Goal: Information Seeking & Learning: Check status

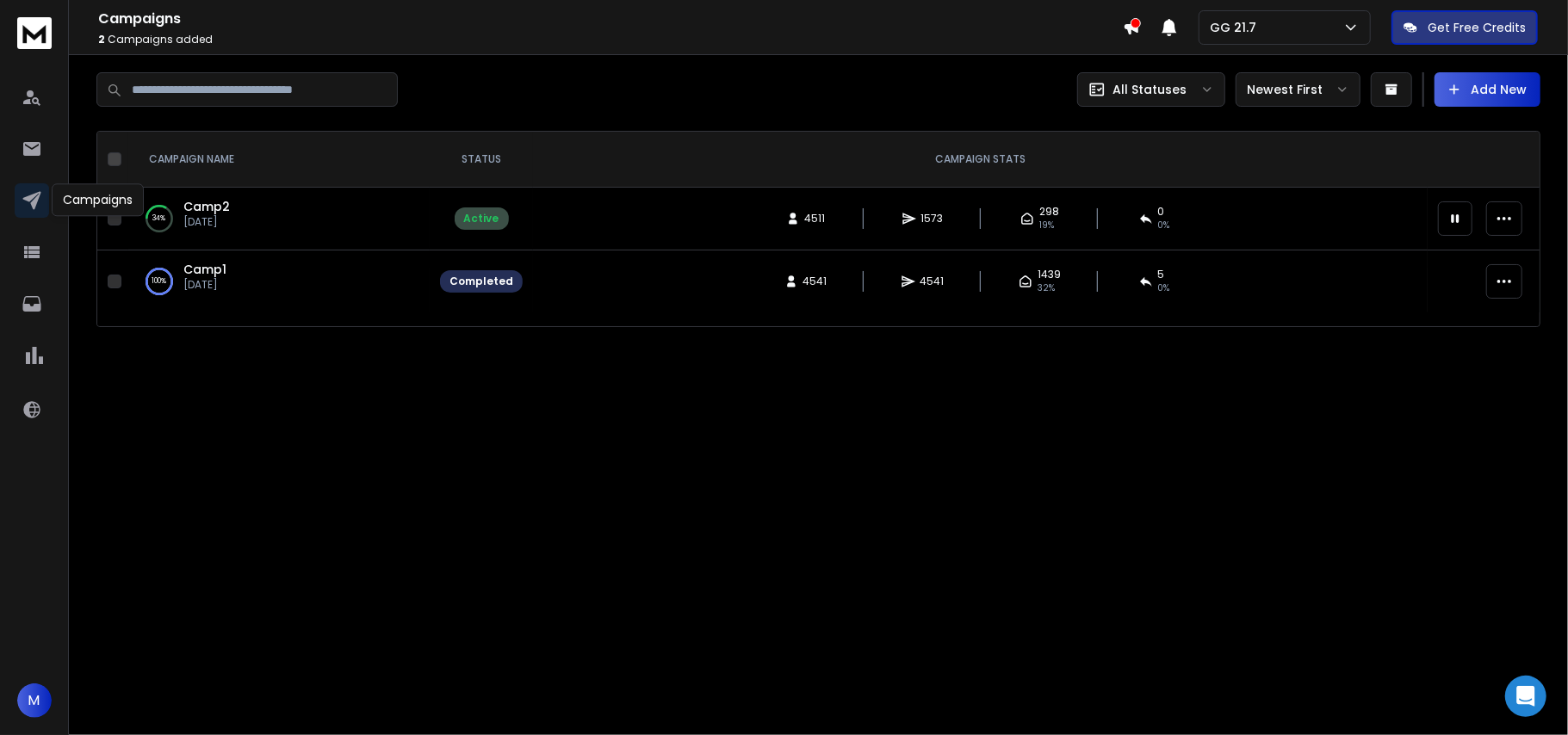
click at [29, 208] on icon at bounding box center [32, 200] width 21 height 21
click at [218, 218] on p "[DATE]" at bounding box center [206, 222] width 47 height 14
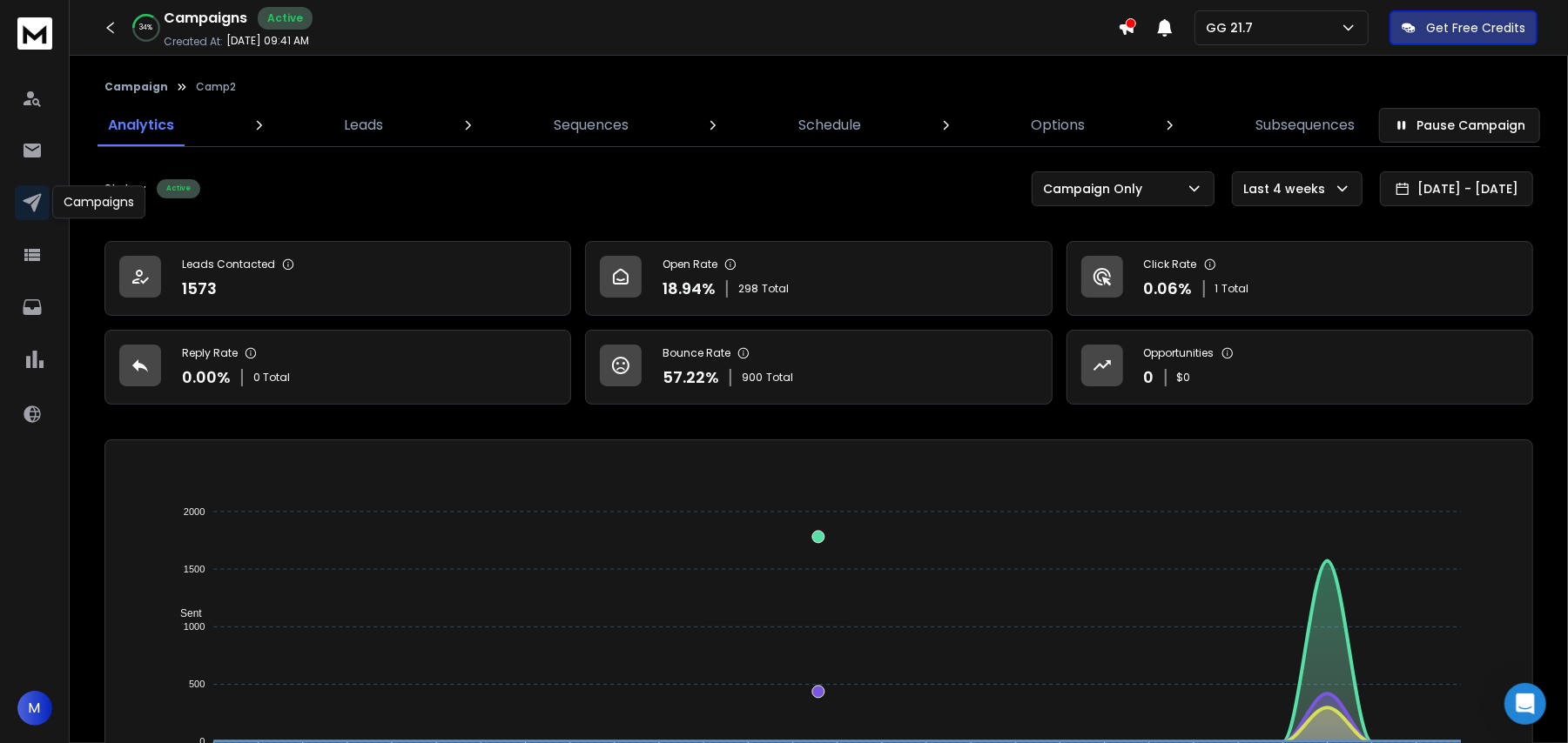
click at [31, 199] on icon at bounding box center [32, 202] width 18 height 18
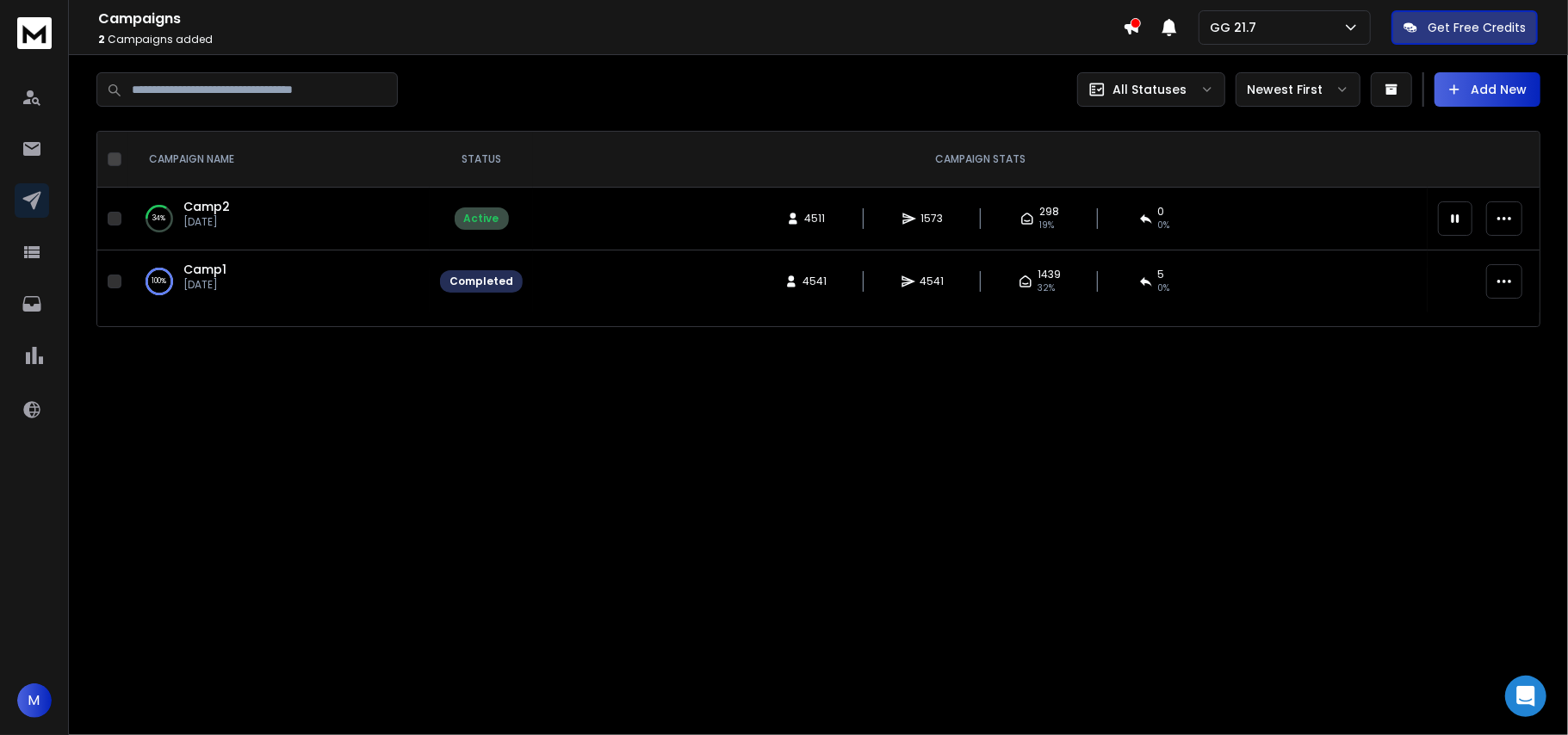
click at [472, 279] on div "Completed" at bounding box center [481, 281] width 64 height 14
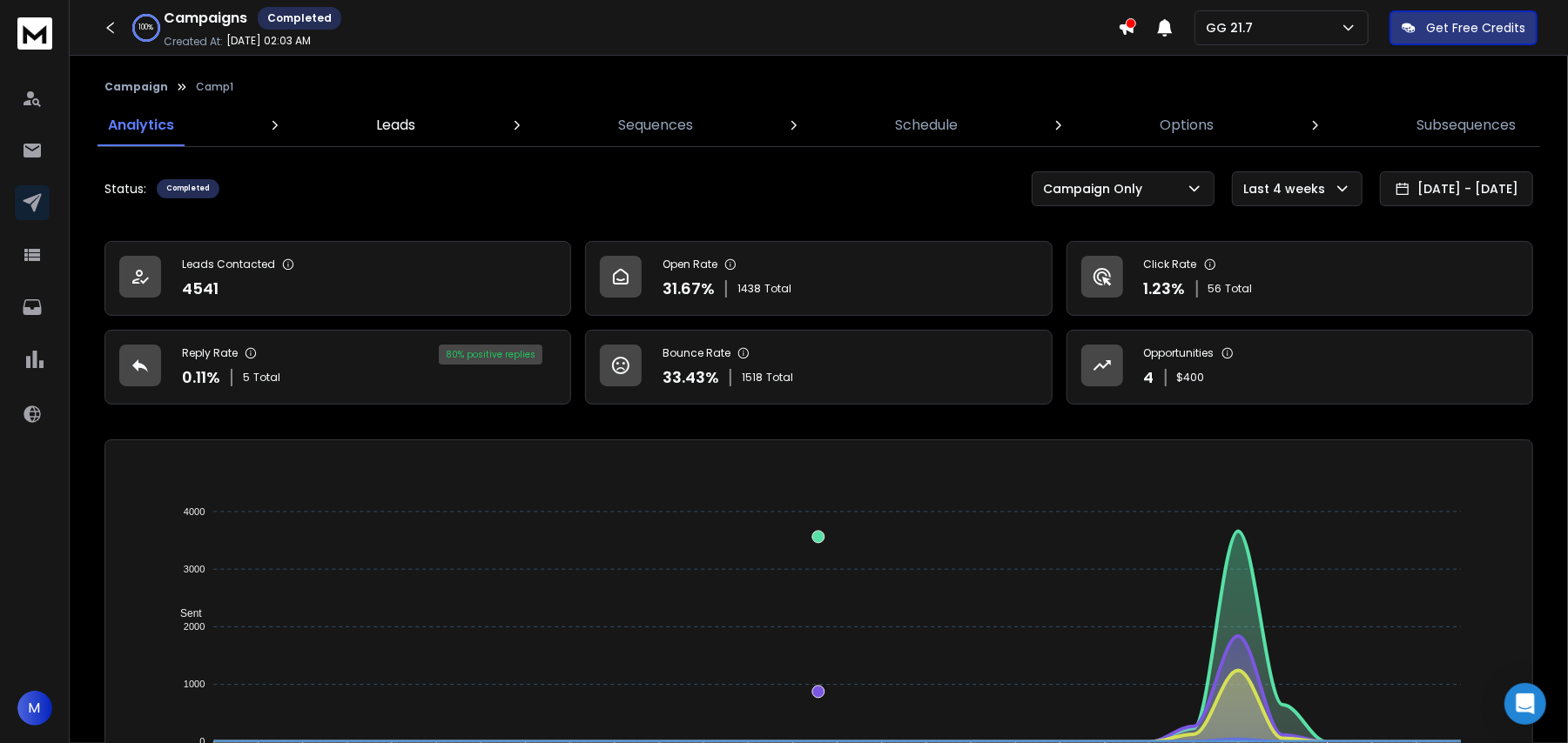
click at [397, 129] on p "Leads" at bounding box center [395, 125] width 39 height 21
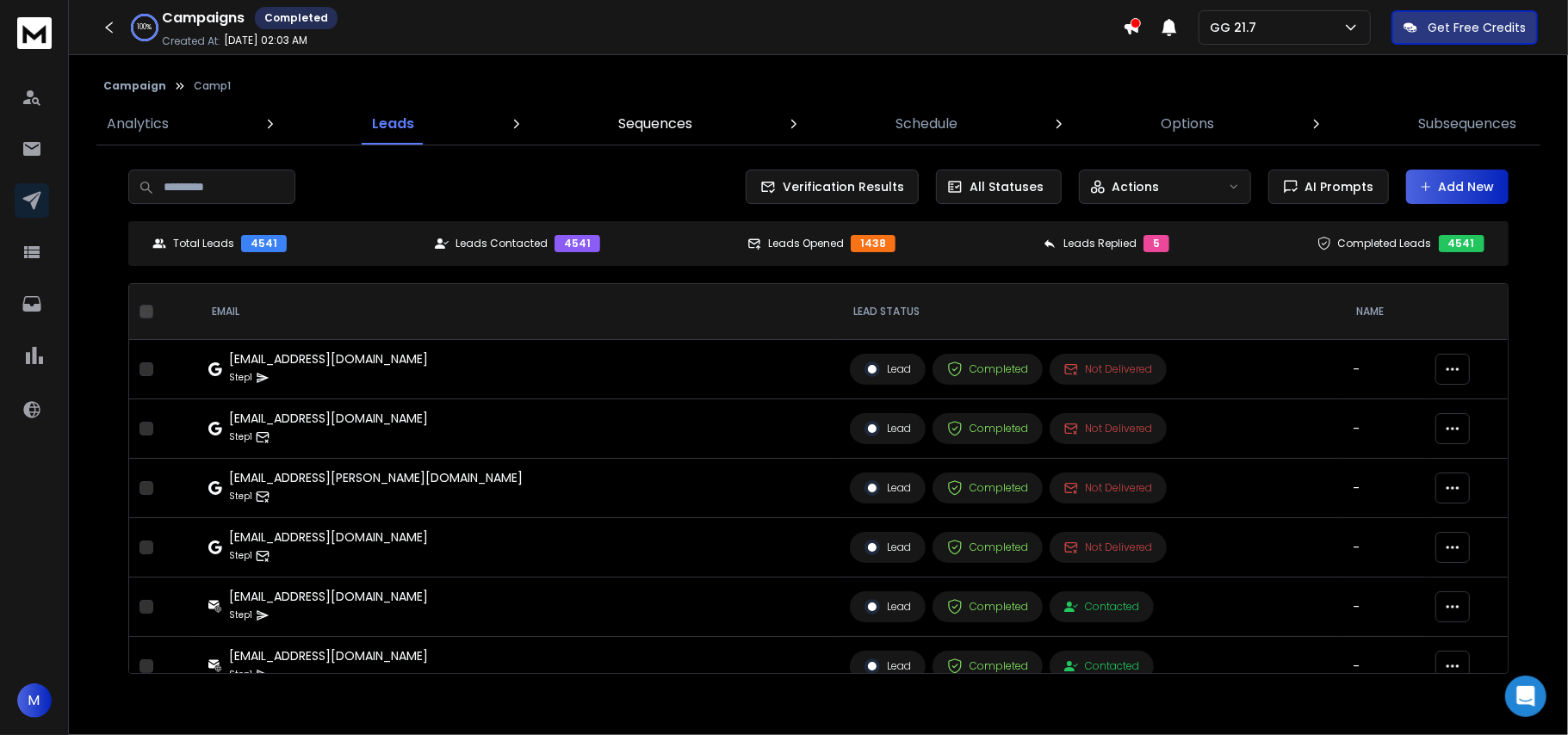
click at [675, 121] on p "Sequences" at bounding box center [655, 123] width 74 height 21
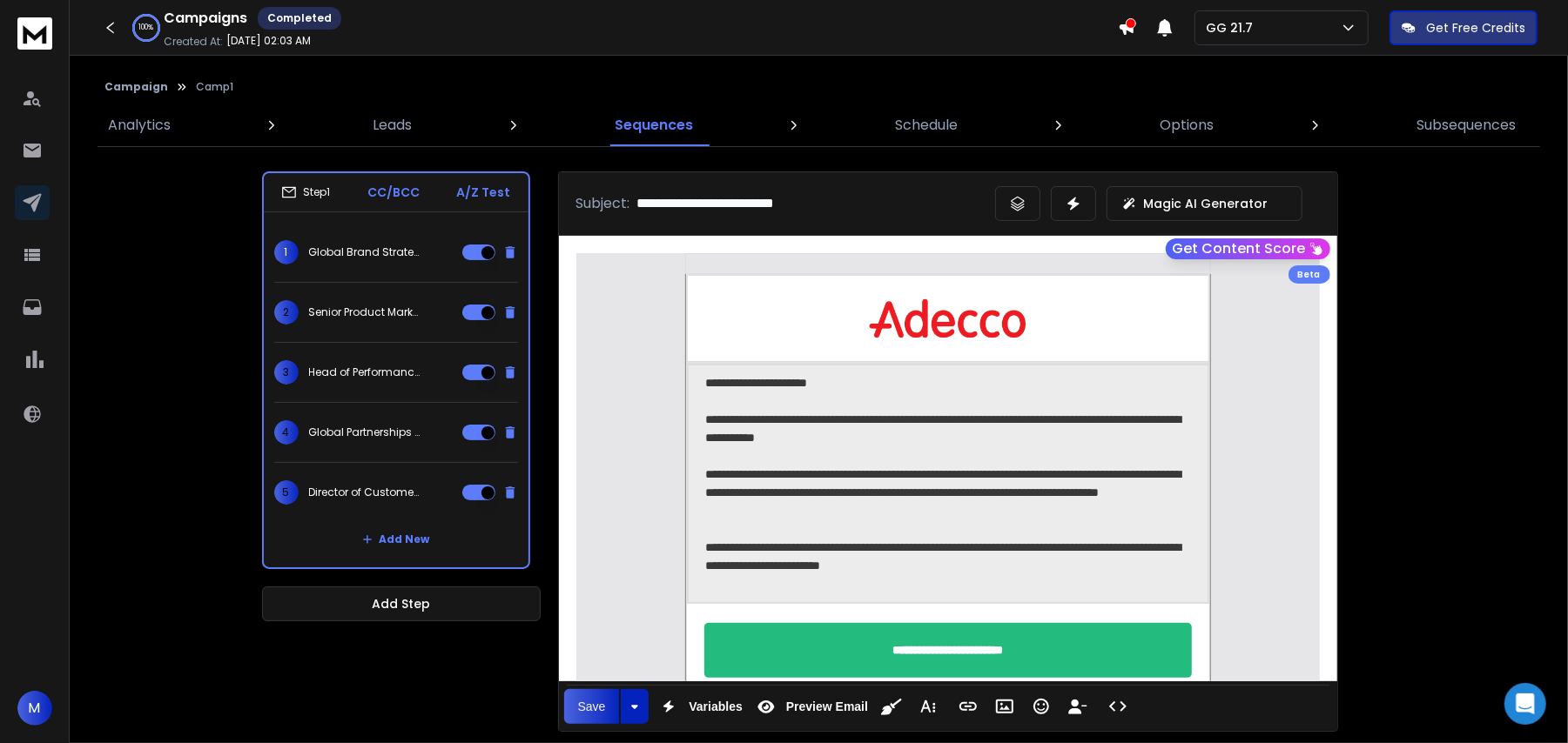
scroll to position [115, 0]
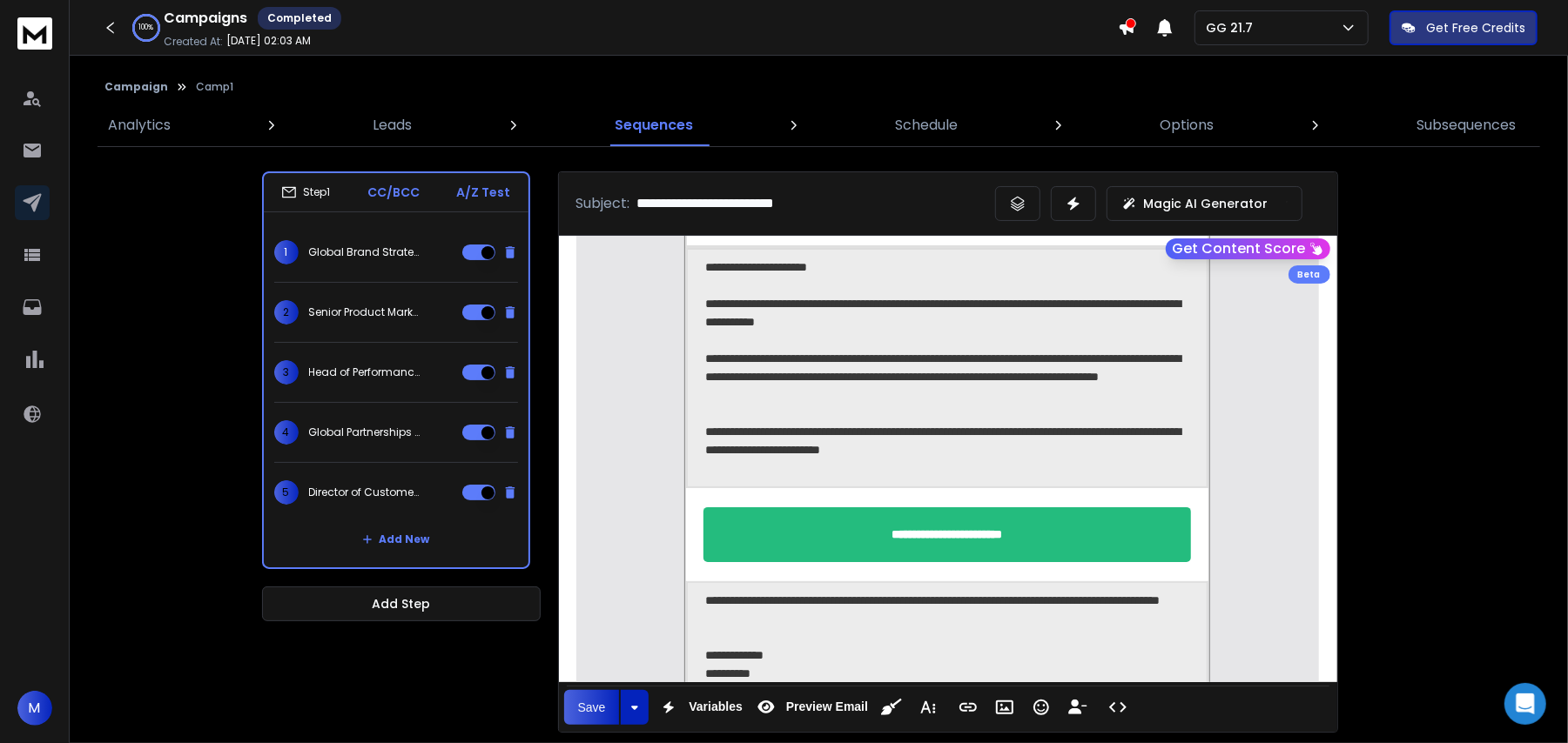
click at [892, 540] on link "**********" at bounding box center [947, 533] width 111 height 12
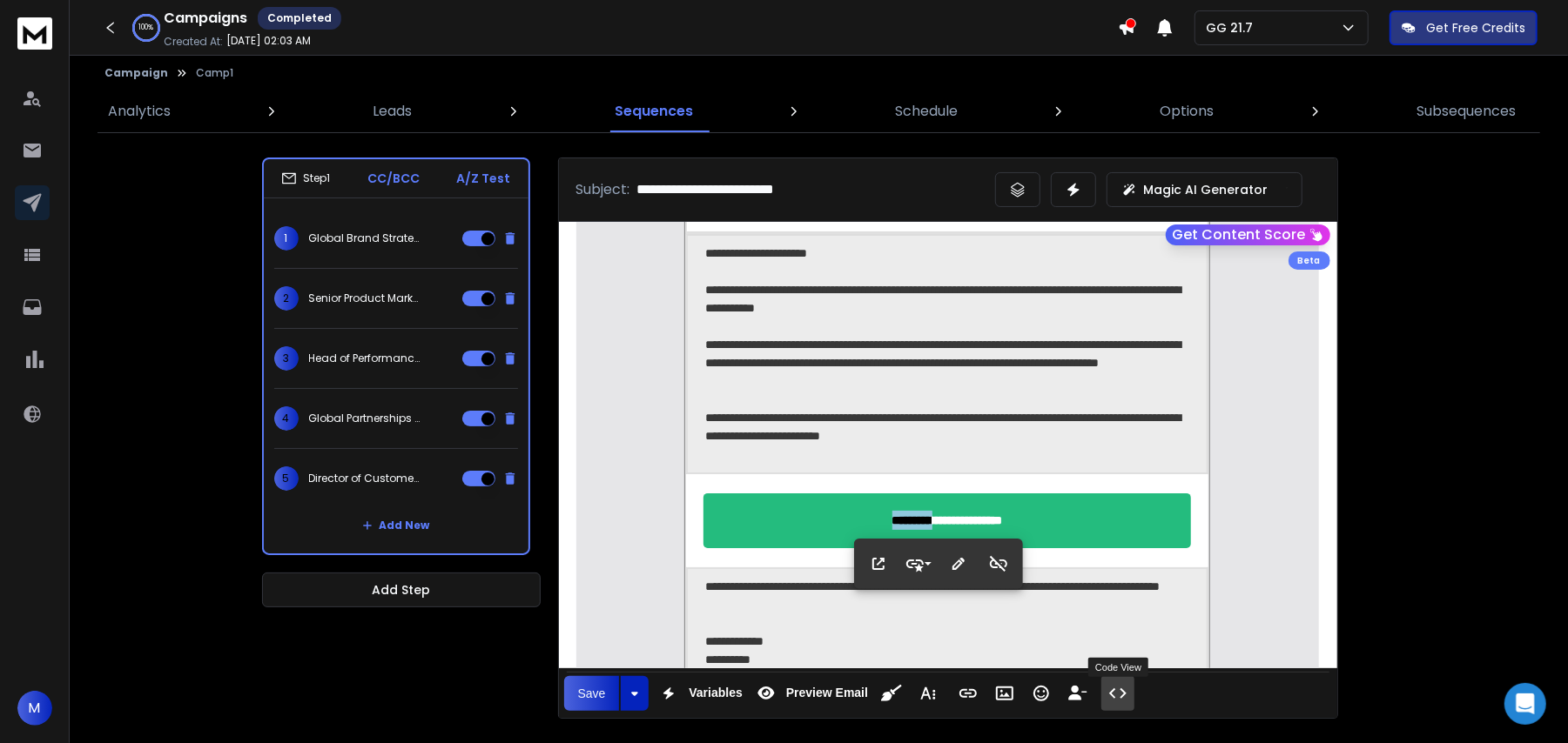
click at [1105, 693] on button "Code View" at bounding box center [1118, 694] width 33 height 35
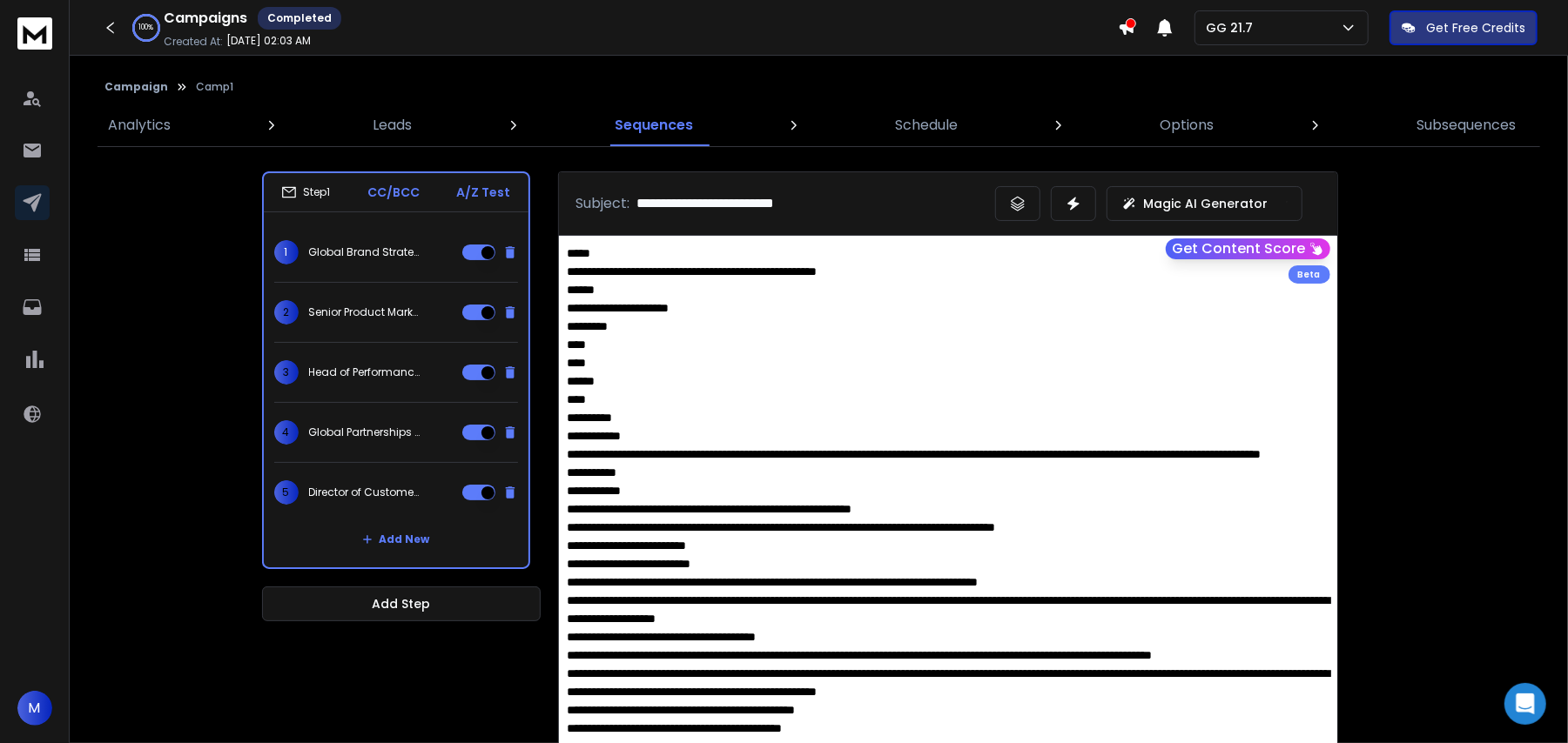
scroll to position [3062, 0]
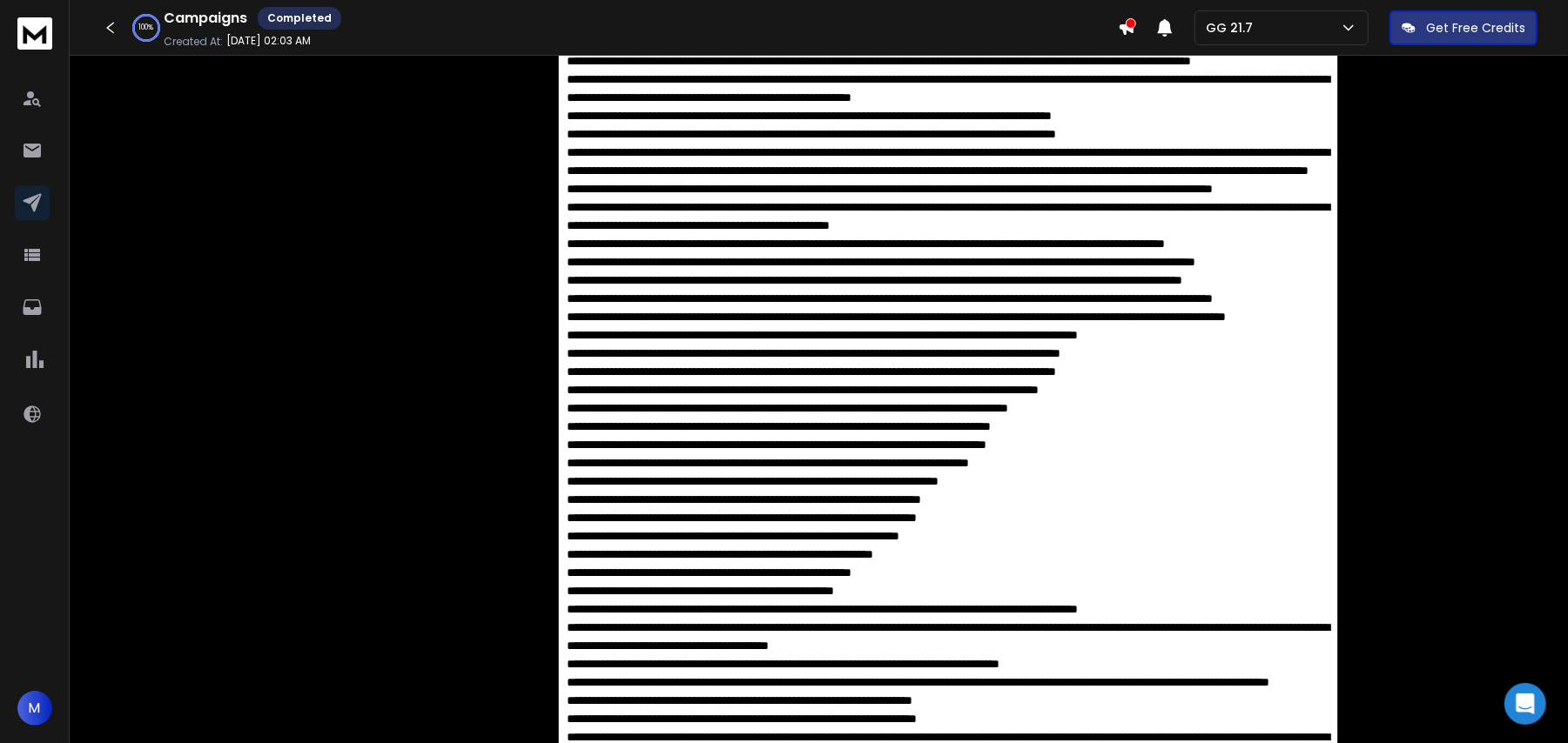
click at [746, 373] on textarea at bounding box center [947, 62] width 778 height 5774
click at [36, 192] on icon at bounding box center [32, 202] width 21 height 21
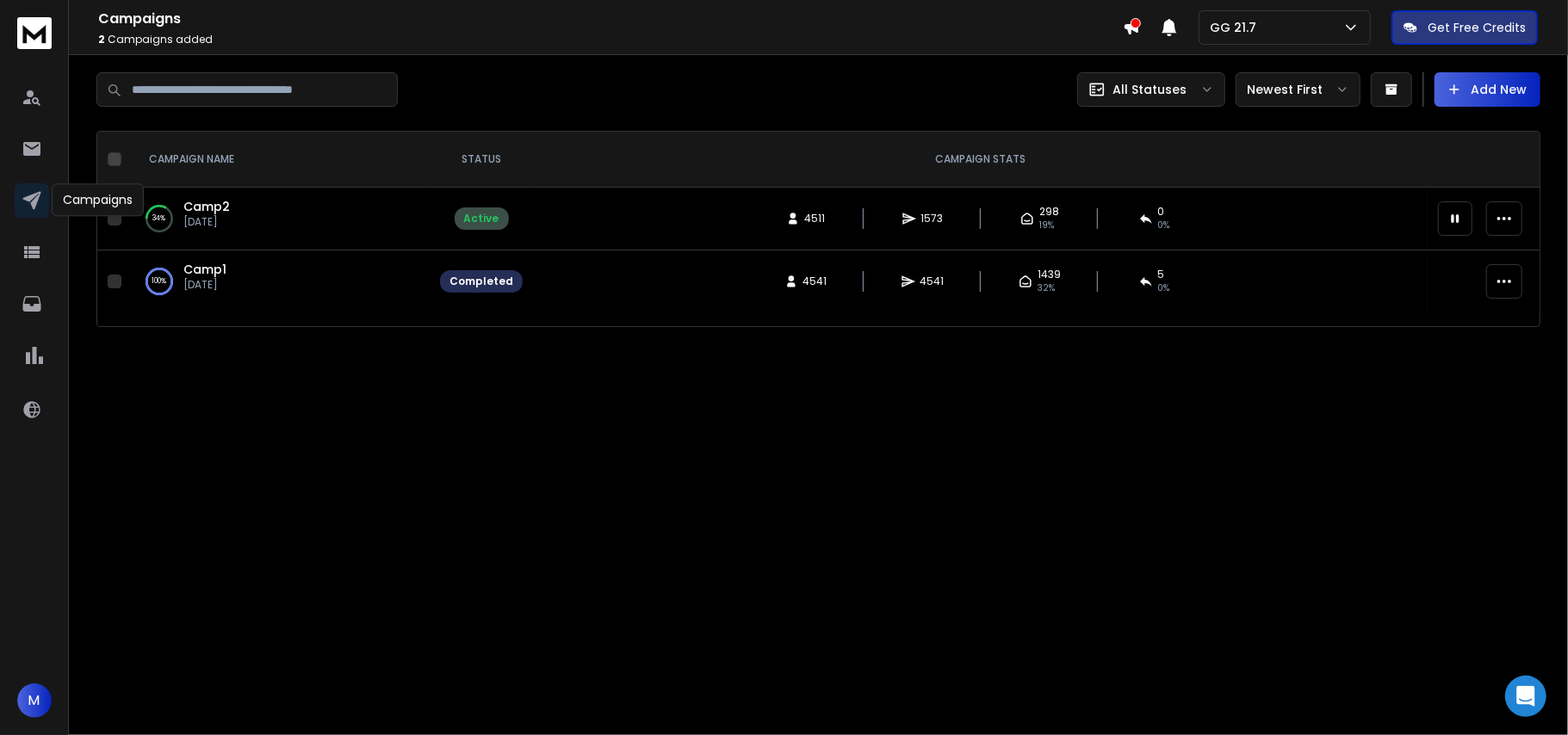
click at [321, 214] on div "34 % Camp2 [DATE]" at bounding box center [279, 218] width 267 height 41
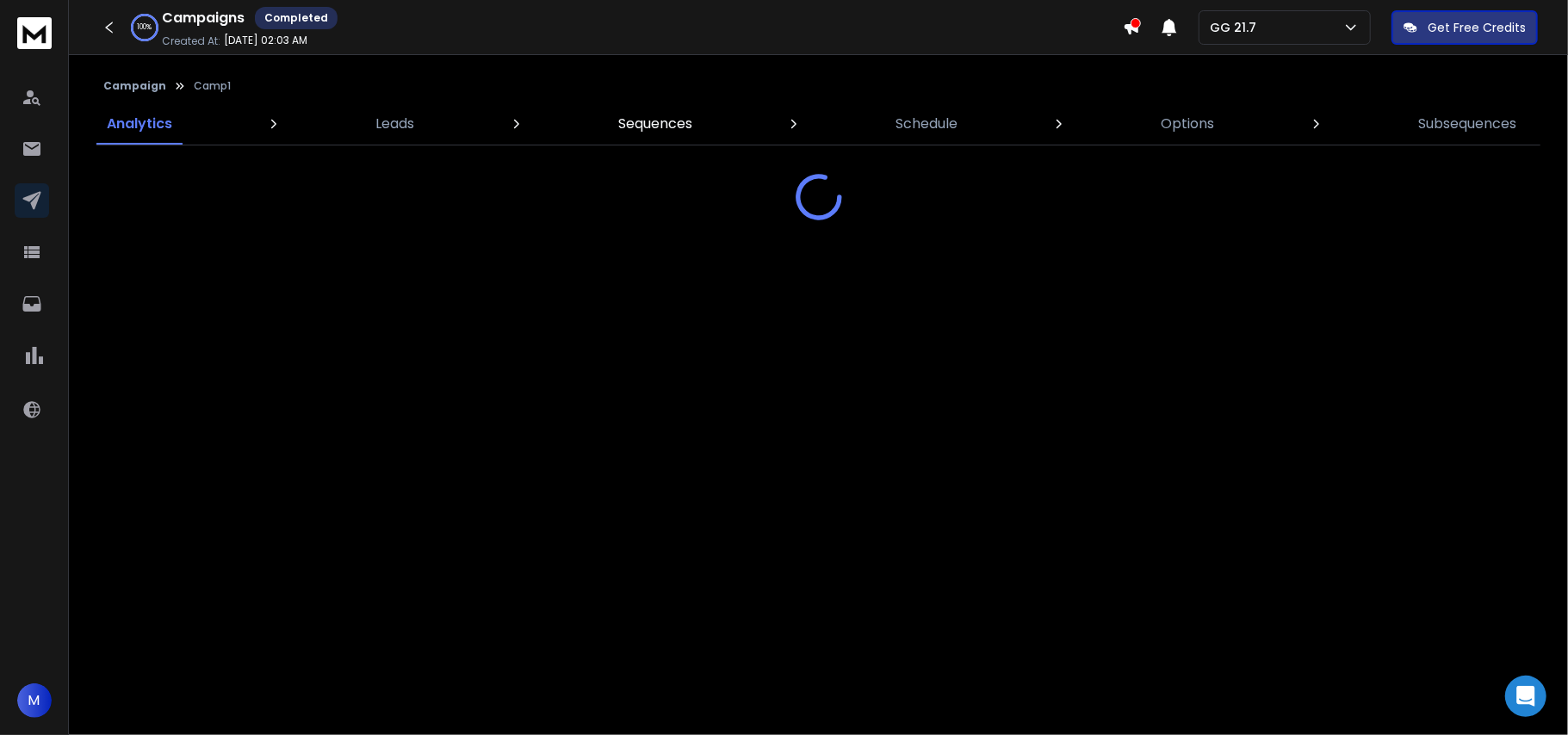
click at [659, 124] on p "Sequences" at bounding box center [655, 123] width 74 height 21
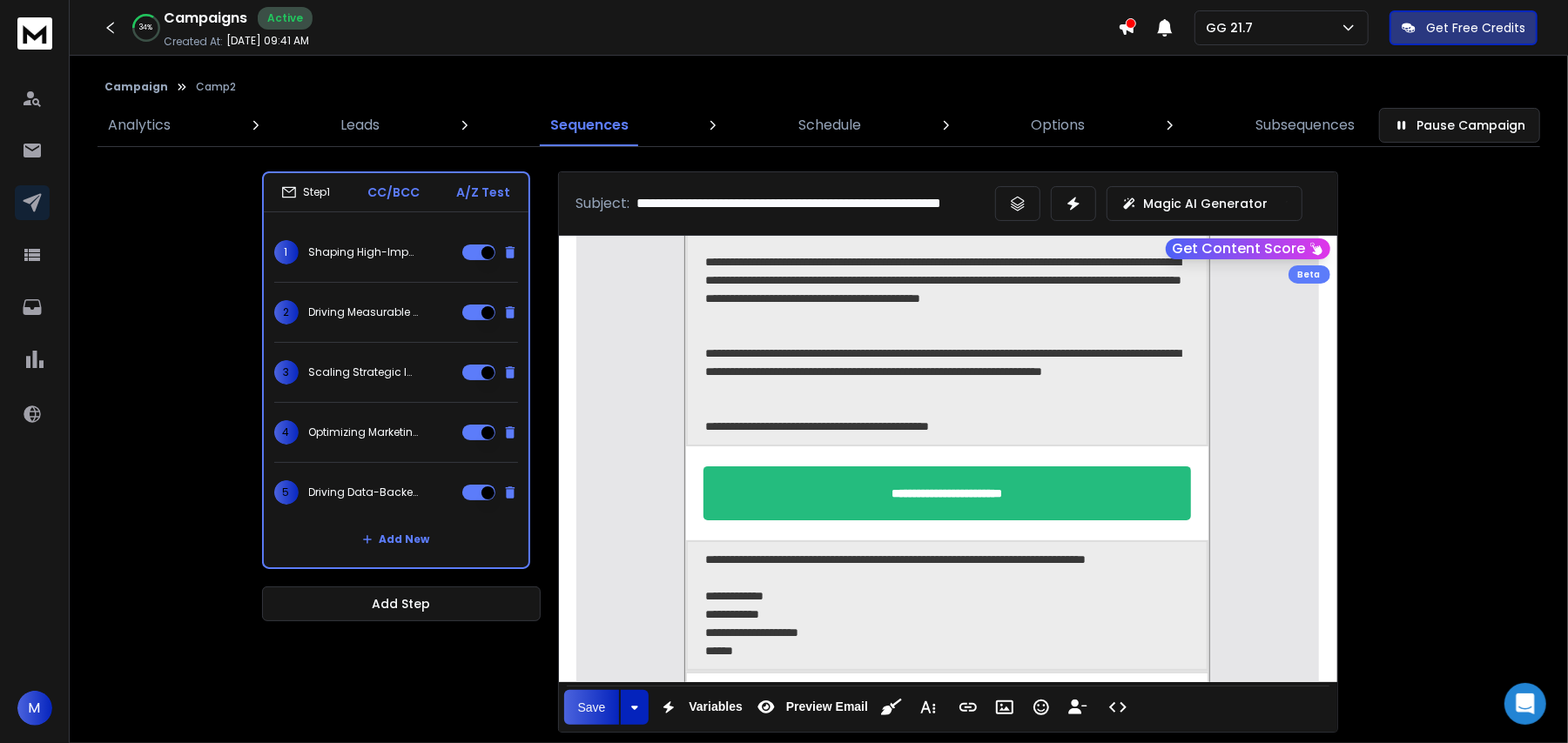
scroll to position [307, 0]
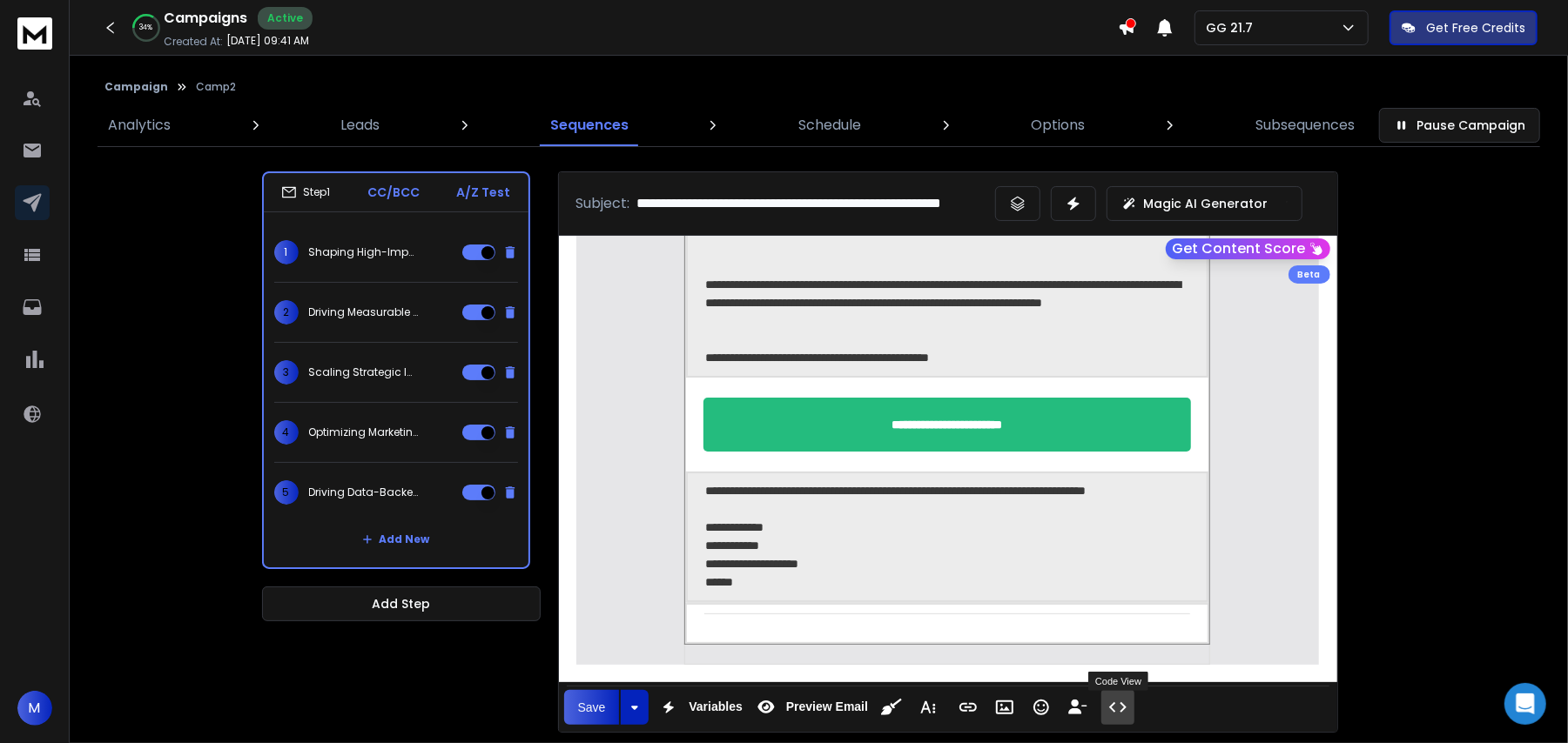
click at [1116, 712] on icon "button" at bounding box center [1117, 707] width 21 height 21
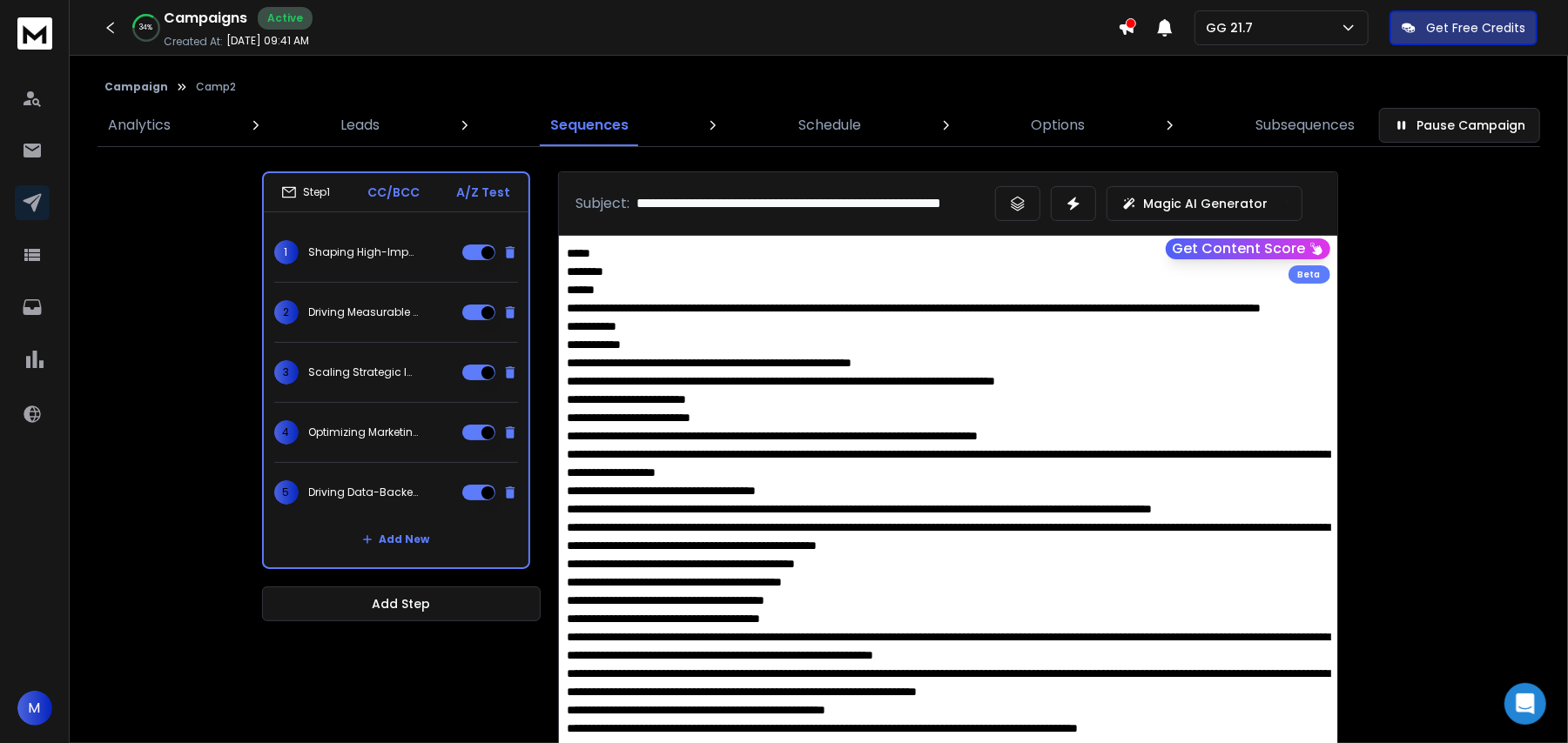
scroll to position [2786, 0]
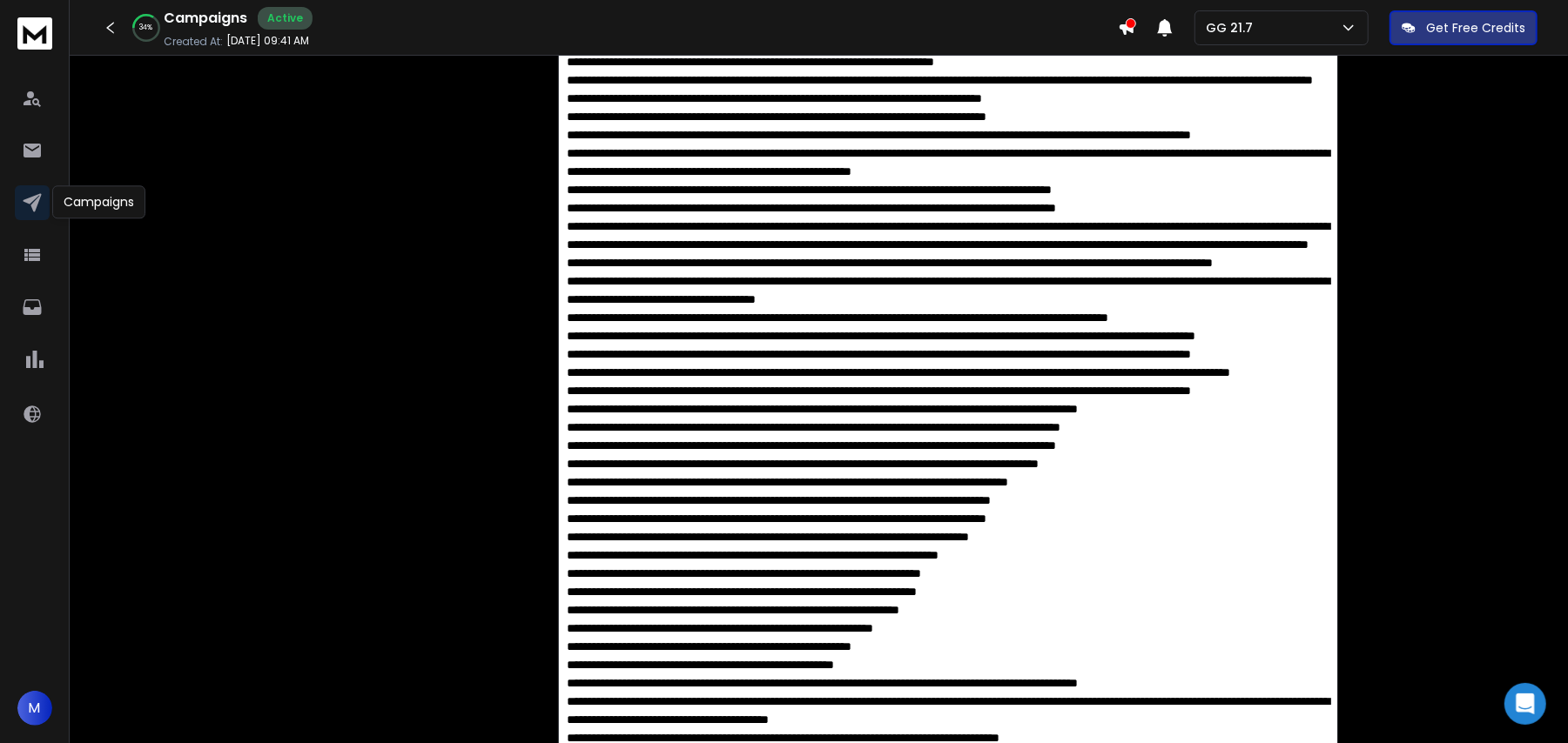
click at [38, 202] on icon at bounding box center [32, 202] width 21 height 21
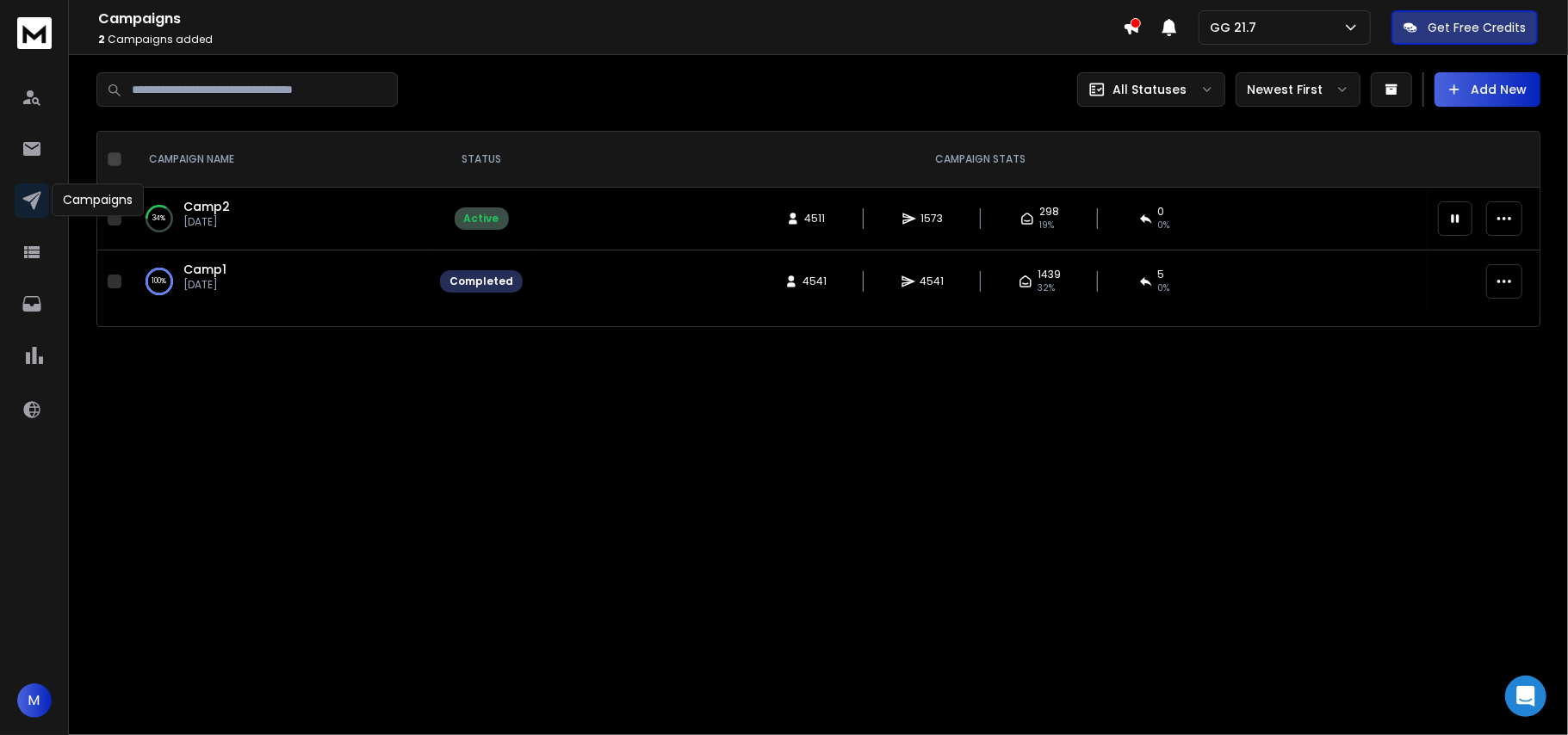
click at [353, 221] on div "34 % Camp2 [DATE]" at bounding box center [279, 218] width 267 height 41
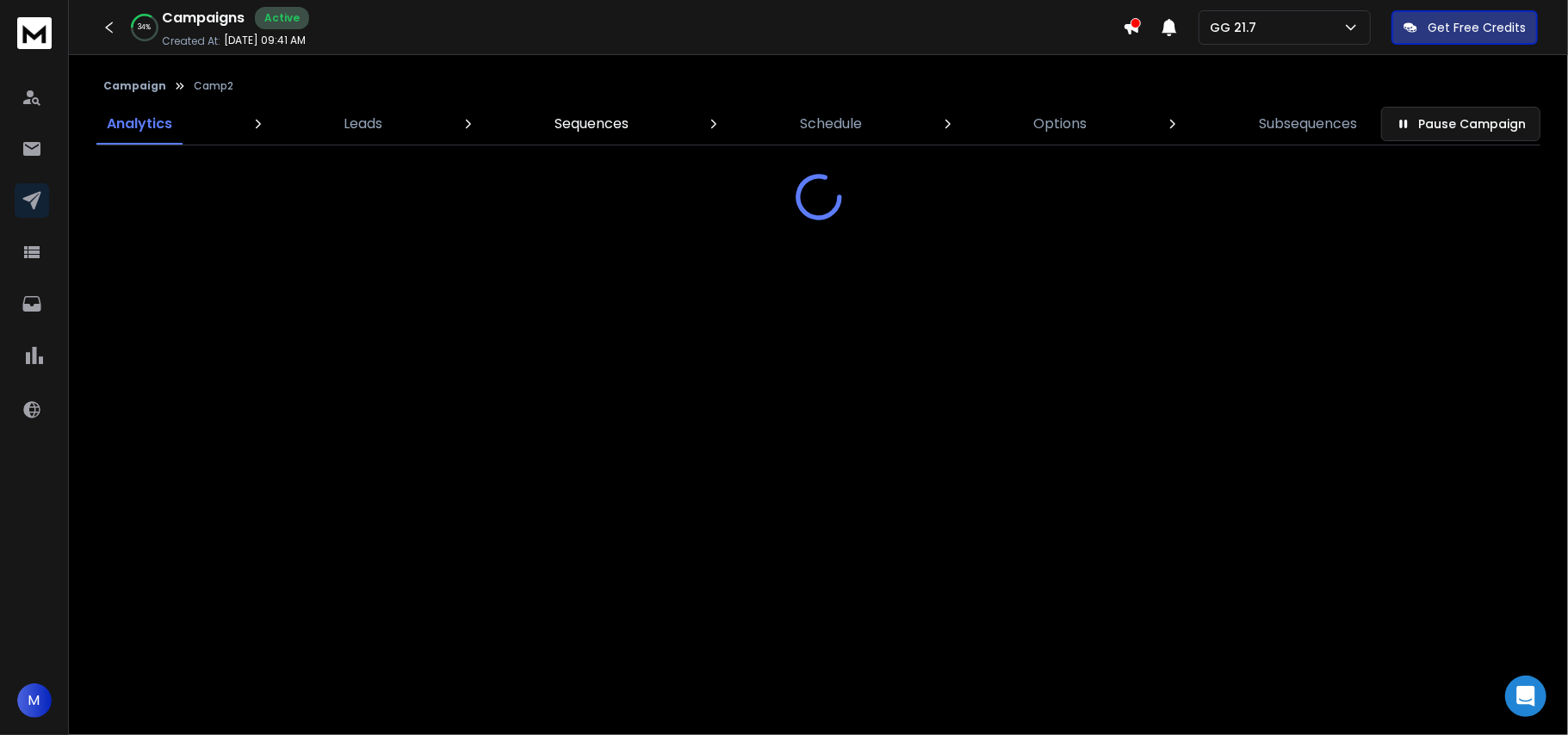
click at [596, 121] on p "Sequences" at bounding box center [591, 123] width 74 height 21
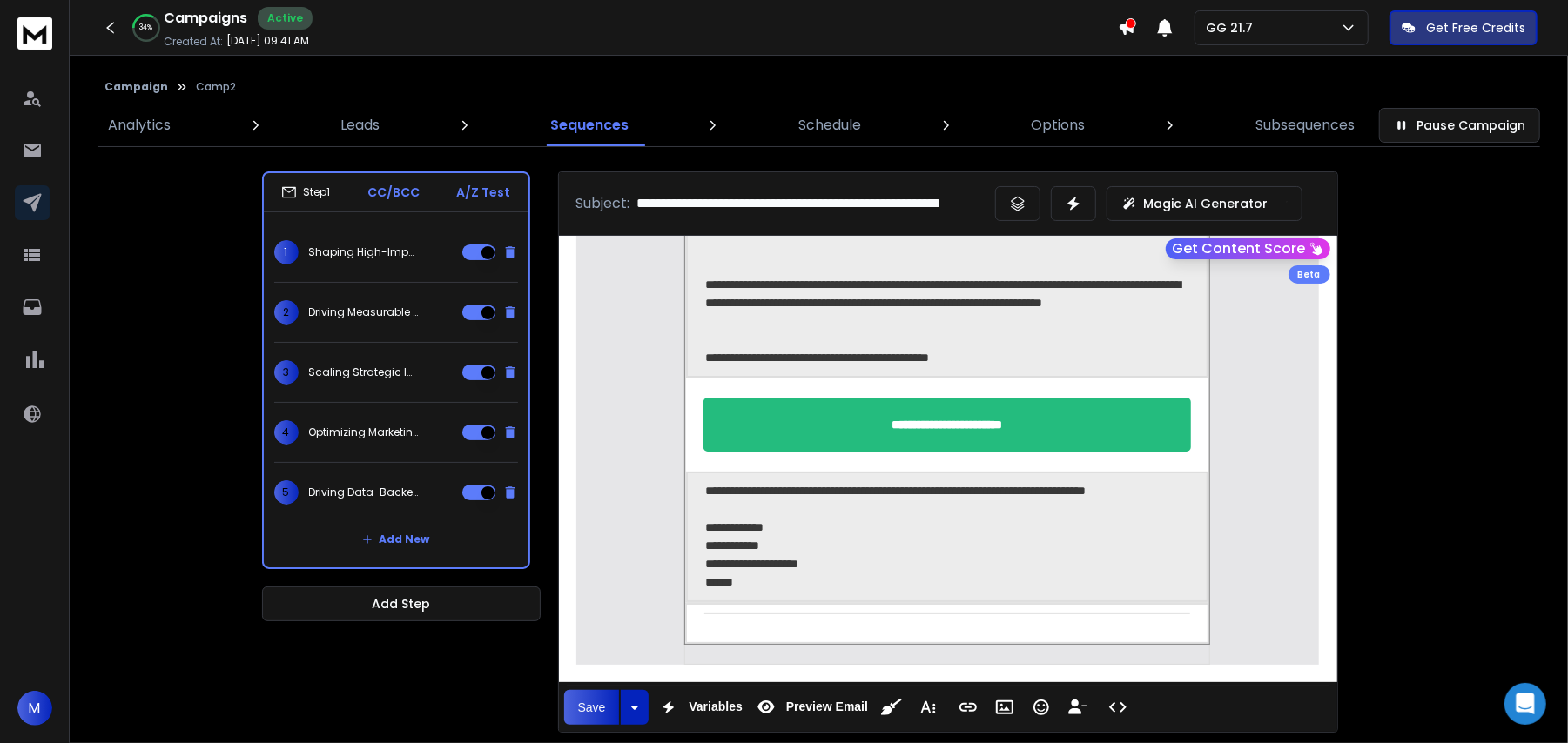
scroll to position [14, 0]
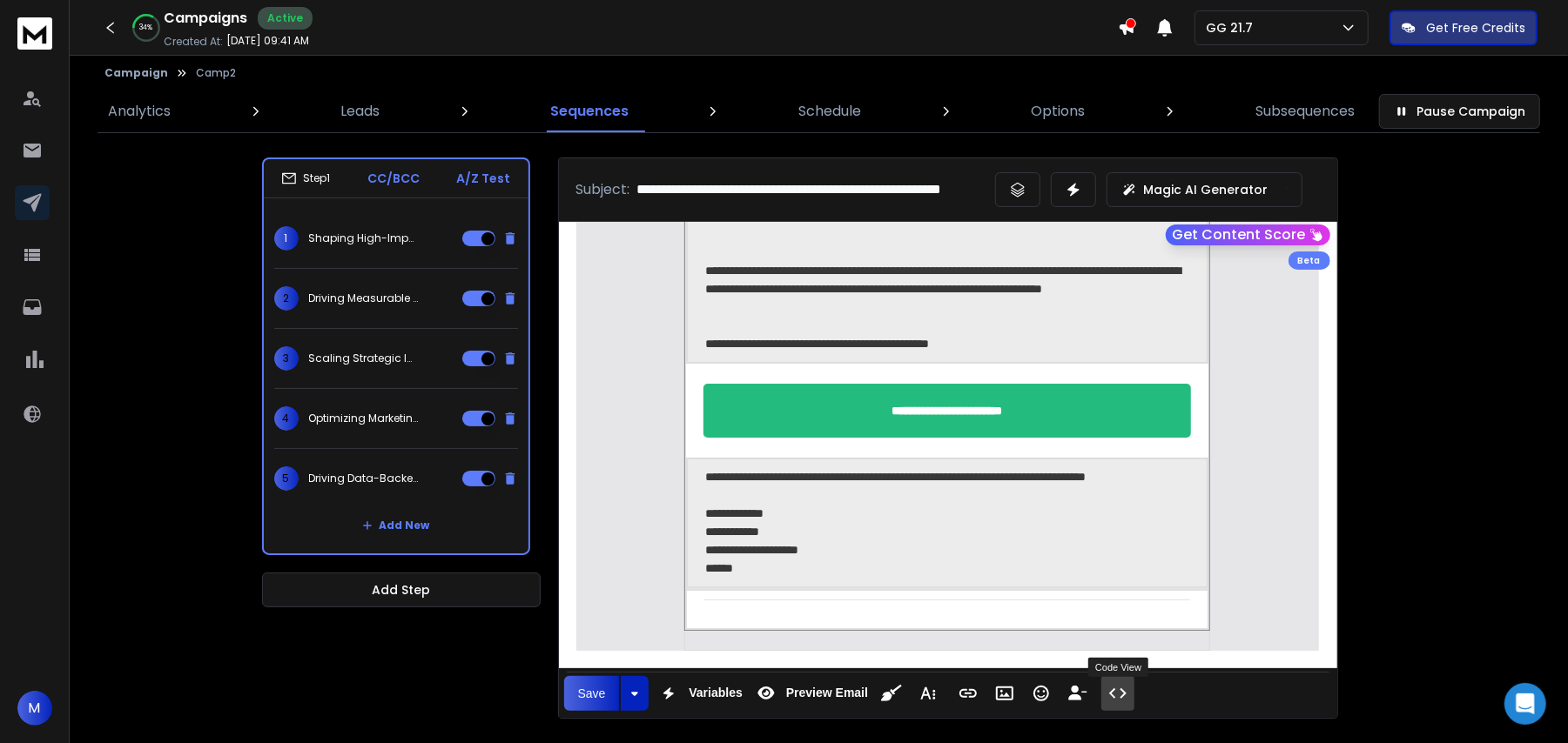
click at [1112, 691] on icon "button" at bounding box center [1117, 693] width 21 height 21
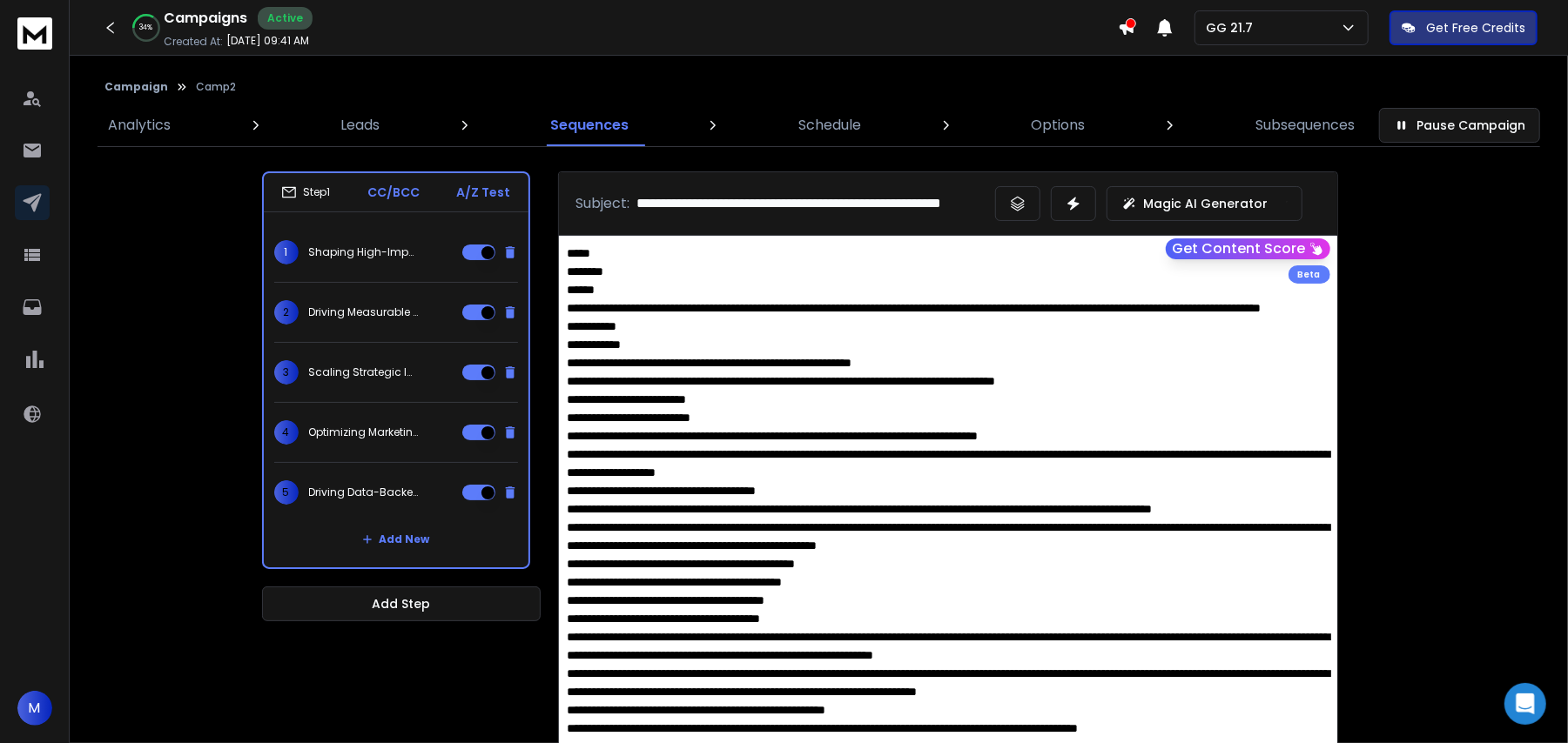
scroll to position [2786, 0]
